Goal: Navigation & Orientation: Find specific page/section

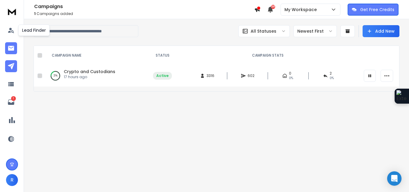
click at [13, 48] on icon at bounding box center [11, 48] width 6 height 5
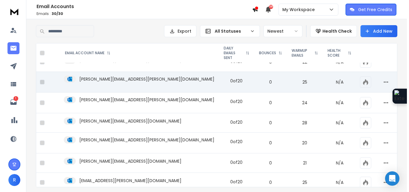
scroll to position [465, 0]
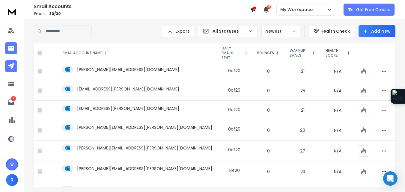
drag, startPoint x: 11, startPoint y: 61, endPoint x: 10, endPoint y: 66, distance: 5.4
click at [11, 61] on link at bounding box center [11, 66] width 12 height 12
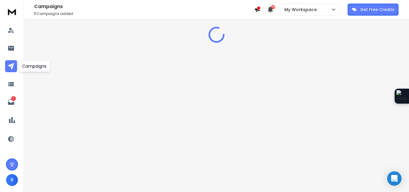
click at [10, 66] on icon at bounding box center [11, 66] width 6 height 6
click at [10, 48] on icon at bounding box center [11, 48] width 6 height 5
click at [11, 64] on icon at bounding box center [10, 66] width 7 height 7
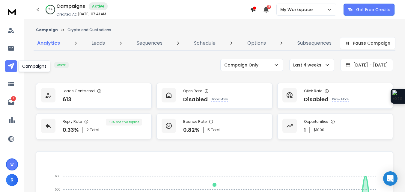
click at [14, 67] on icon at bounding box center [10, 66] width 7 height 7
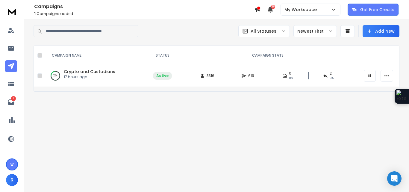
click at [196, 36] on div at bounding box center [125, 31] width 183 height 12
click at [11, 47] on icon at bounding box center [11, 48] width 6 height 5
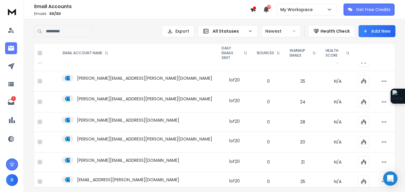
scroll to position [465, 0]
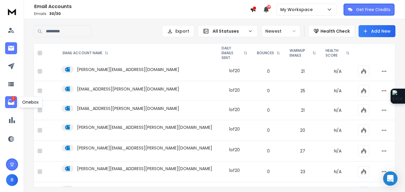
click at [10, 99] on icon at bounding box center [11, 101] width 6 height 5
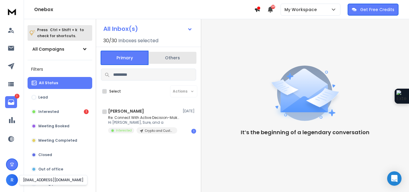
click at [13, 179] on span "R" at bounding box center [12, 180] width 12 height 12
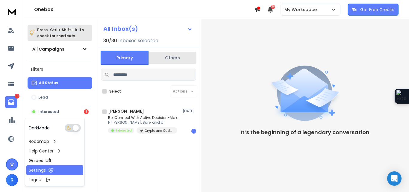
click at [35, 169] on p "Settings" at bounding box center [37, 170] width 17 height 6
